Goal: Navigation & Orientation: Find specific page/section

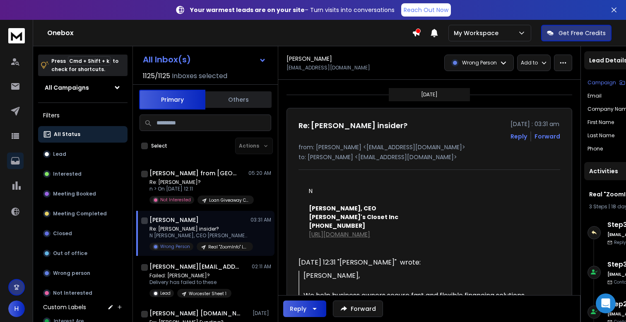
drag, startPoint x: 0, startPoint y: 0, endPoint x: 229, endPoint y: 106, distance: 252.3
click at [227, 108] on div "Primary Others Select Actions [PERSON_NAME] from LeadKid Academy 05:20 AM Re: […" at bounding box center [205, 245] width 145 height 309
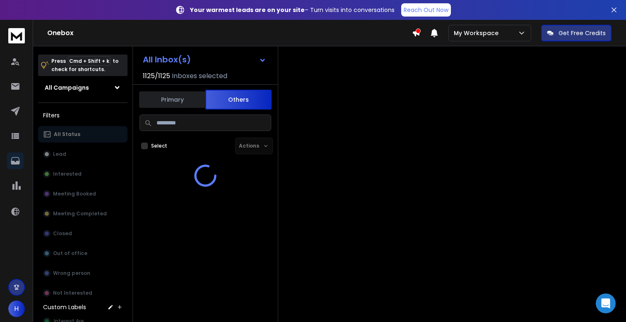
click at [229, 106] on button "Others" at bounding box center [238, 100] width 66 height 20
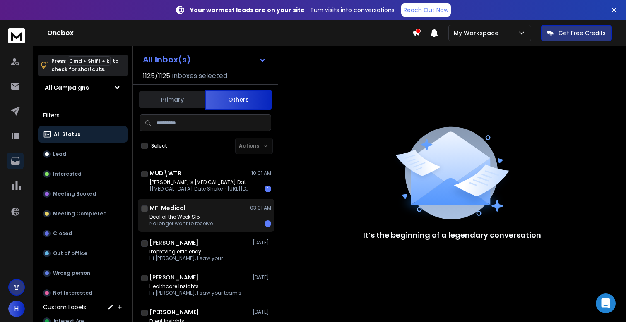
click at [250, 207] on p "03:01 AM" at bounding box center [260, 208] width 21 height 7
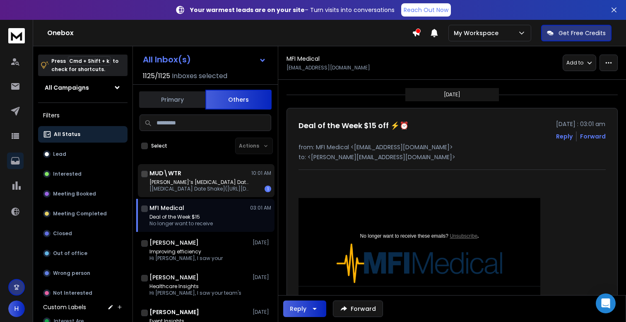
click at [232, 172] on div "MUD\WTR 10:01 AM" at bounding box center [210, 173] width 122 height 8
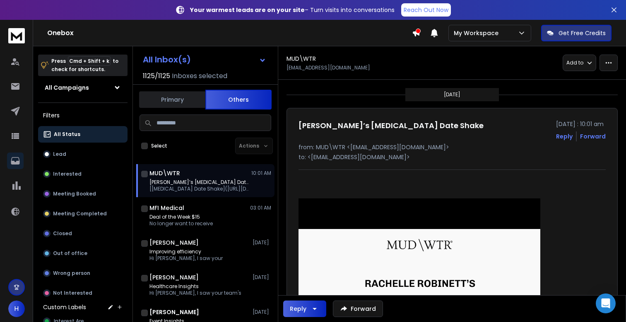
click at [173, 101] on button "Primary" at bounding box center [172, 100] width 66 height 18
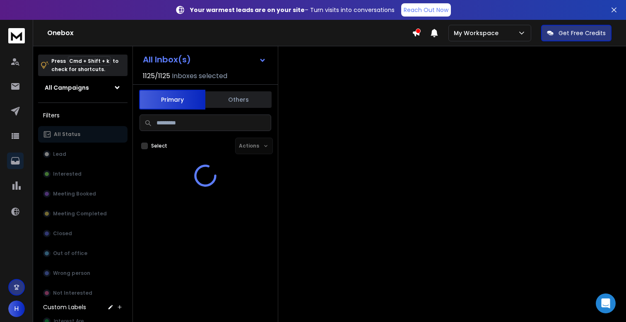
click at [173, 101] on button "Primary" at bounding box center [172, 100] width 66 height 20
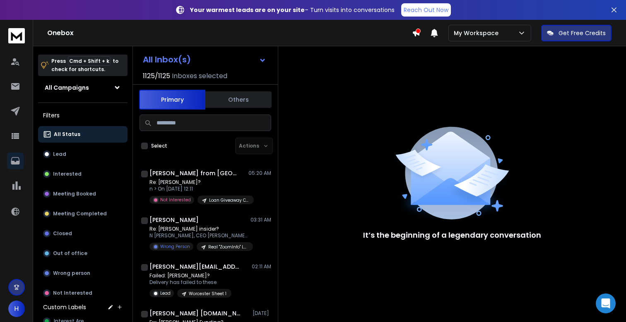
click at [232, 103] on button "Others" at bounding box center [238, 100] width 66 height 18
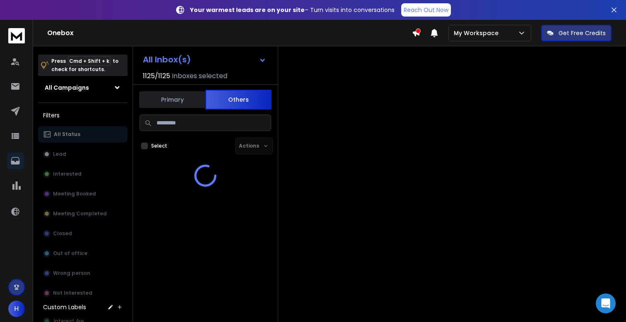
click at [232, 103] on button "Others" at bounding box center [238, 100] width 66 height 20
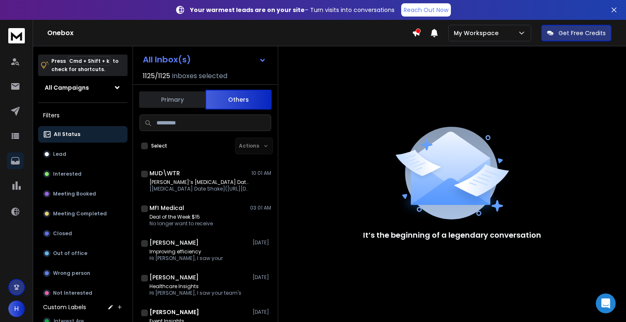
click at [167, 91] on button "Primary" at bounding box center [172, 100] width 66 height 18
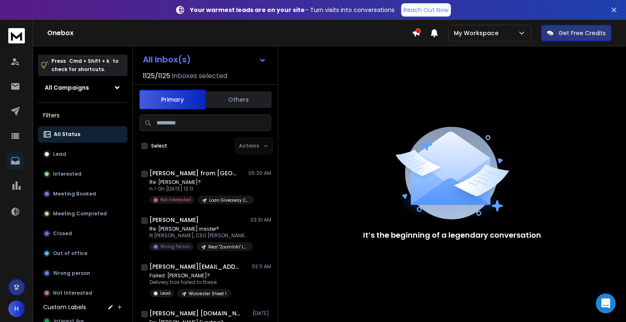
click at [213, 100] on button "Others" at bounding box center [238, 100] width 66 height 18
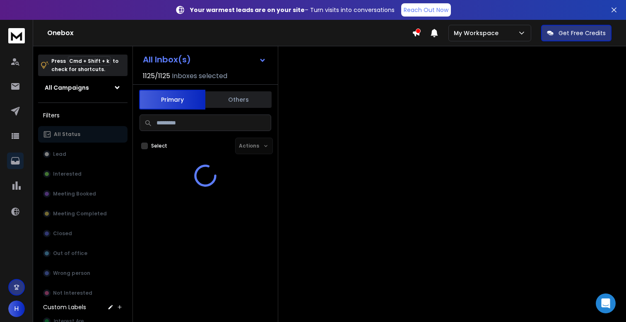
click at [187, 101] on button "Primary" at bounding box center [172, 100] width 66 height 20
